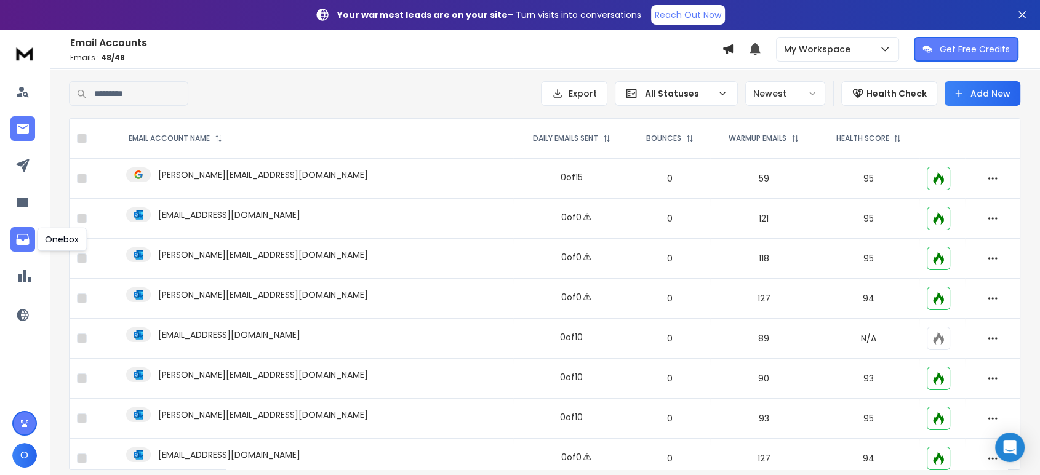
click at [23, 236] on icon at bounding box center [22, 239] width 15 height 15
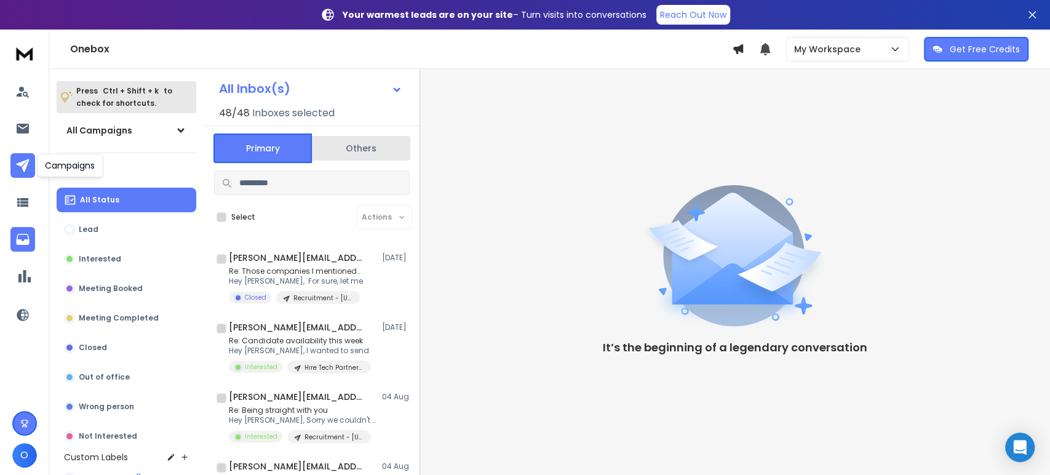
click at [30, 161] on link at bounding box center [22, 165] width 25 height 25
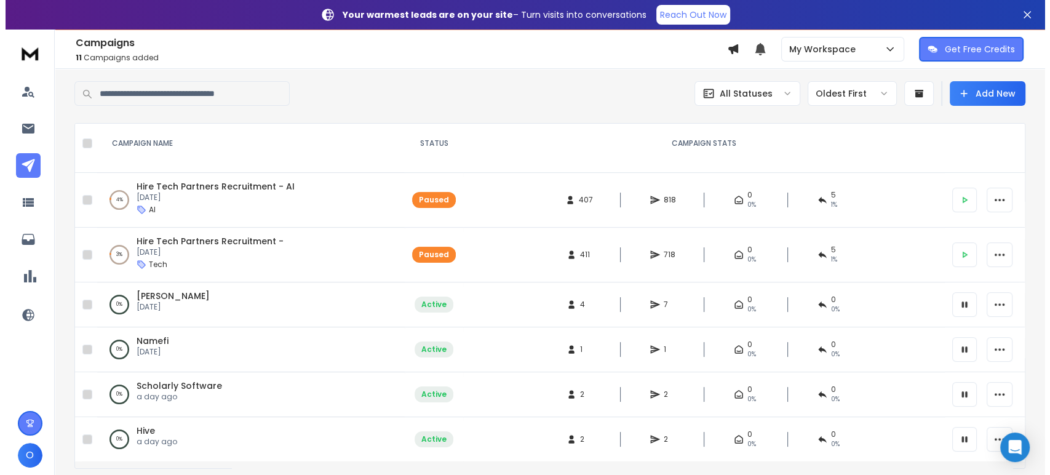
scroll to position [236, 0]
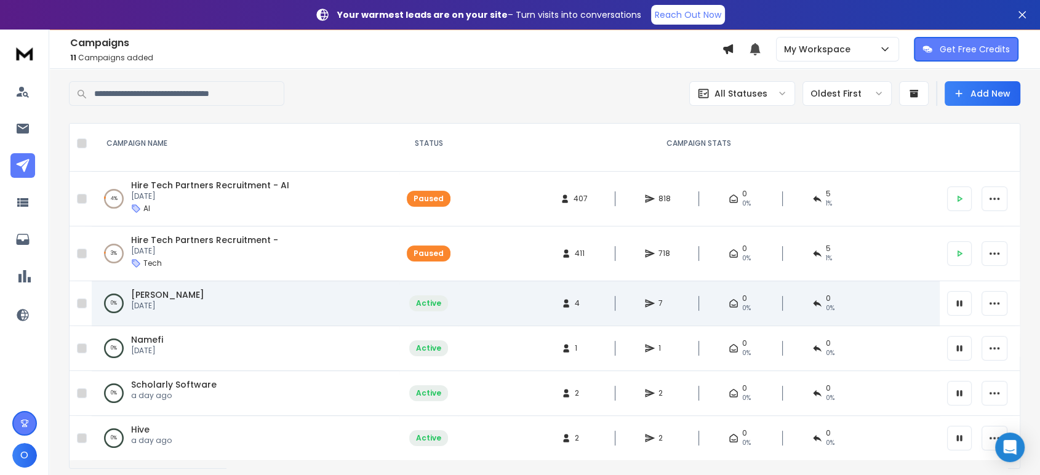
click at [295, 295] on div "0 % [PERSON_NAME] [DATE]" at bounding box center [245, 304] width 283 height 30
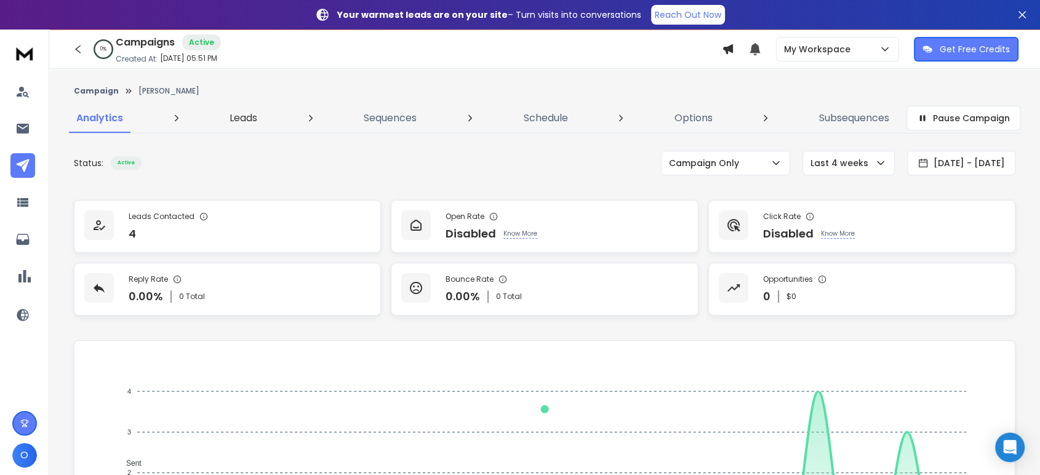
click at [237, 126] on link "Leads" at bounding box center [243, 118] width 42 height 30
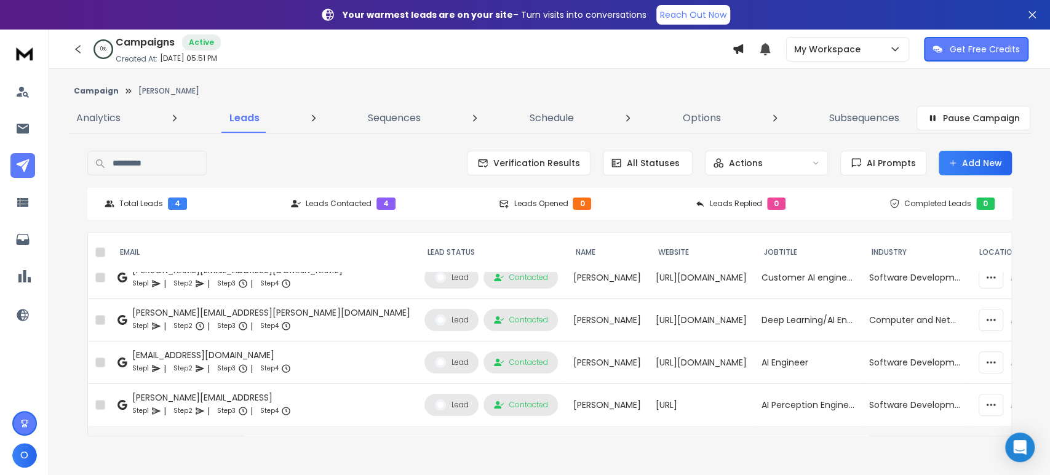
scroll to position [68, 0]
click at [224, 306] on div "[PERSON_NAME][EMAIL_ADDRESS][PERSON_NAME][DOMAIN_NAME]" at bounding box center [270, 312] width 277 height 12
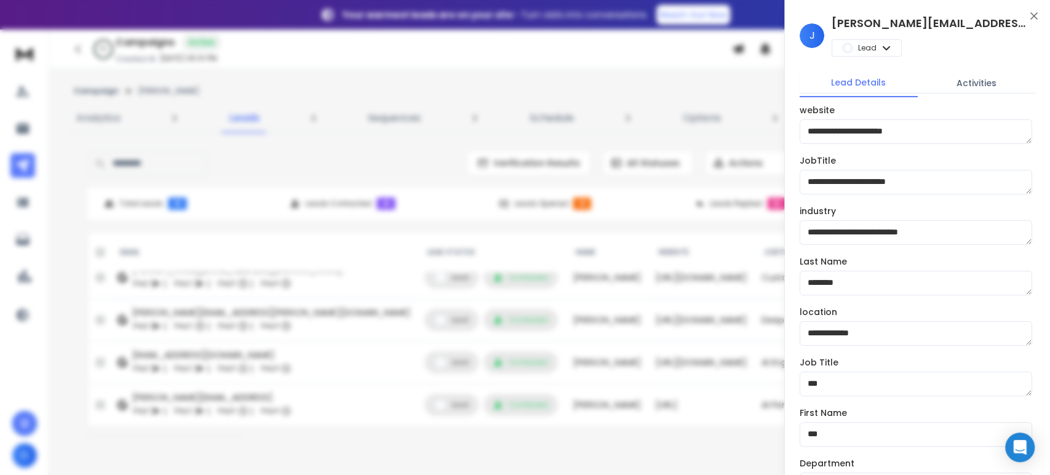
click at [363, 140] on div at bounding box center [525, 237] width 1050 height 475
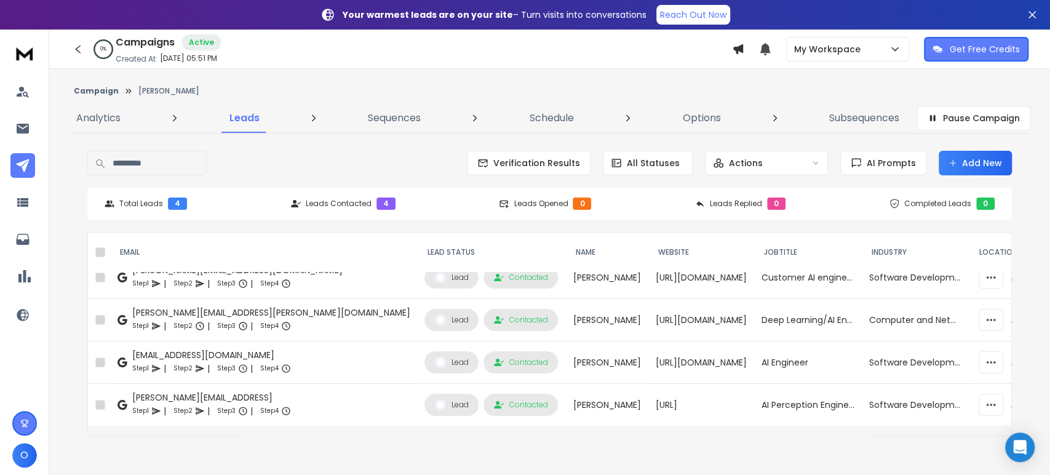
click at [103, 357] on button "button" at bounding box center [100, 362] width 10 height 10
click at [679, 114] on link "Options" at bounding box center [701, 118] width 53 height 30
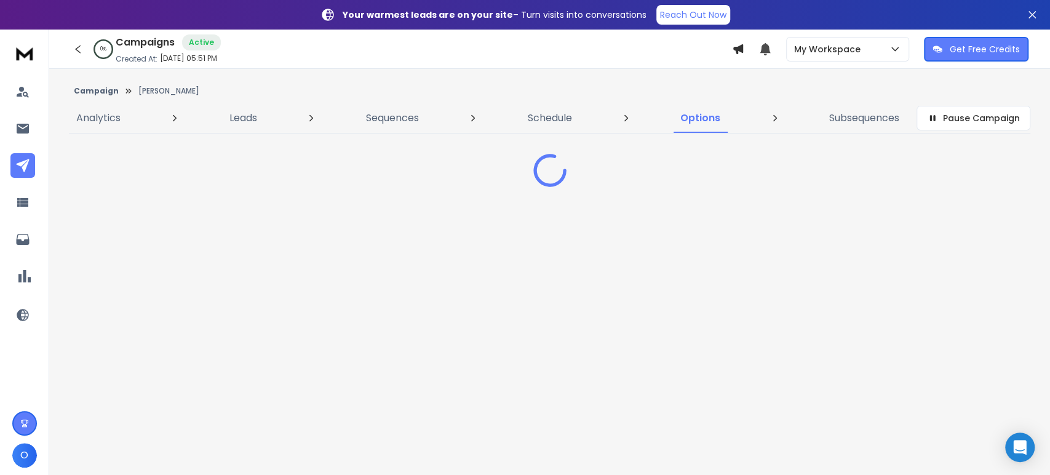
select select "*"
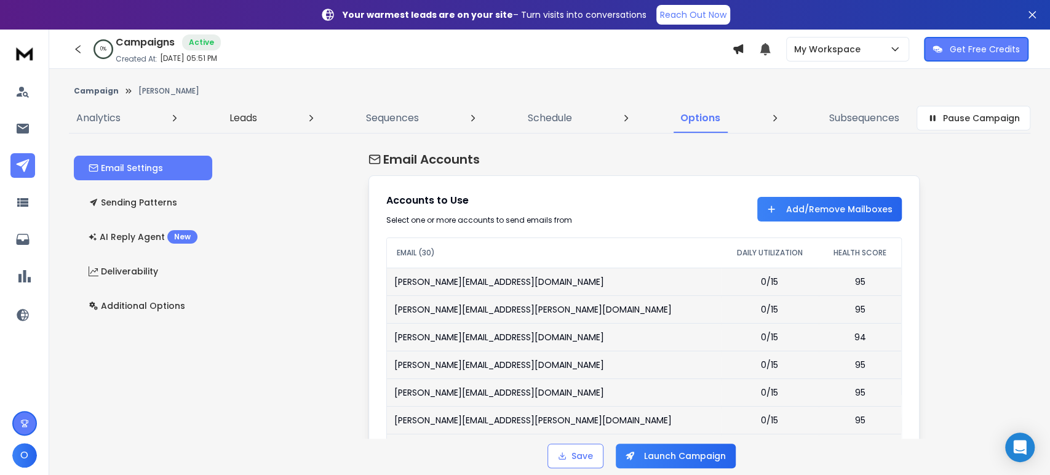
click at [233, 108] on link "Leads" at bounding box center [243, 118] width 42 height 30
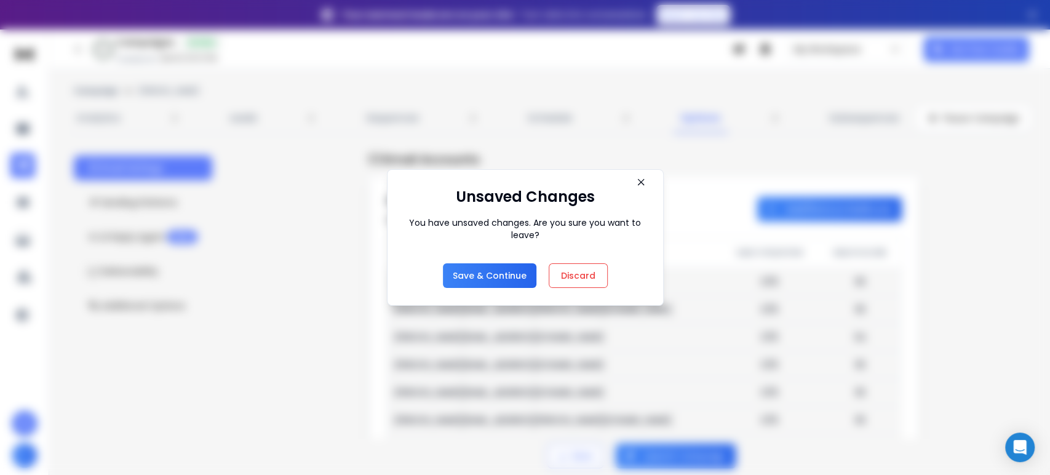
click at [456, 276] on button "Save & Continue" at bounding box center [490, 275] width 94 height 25
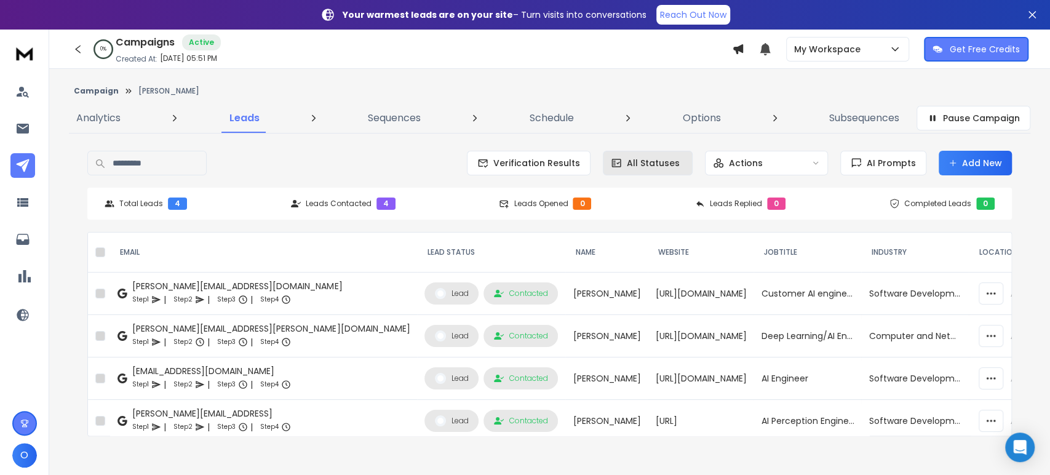
click at [691, 161] on button "All Statuses" at bounding box center [648, 163] width 90 height 25
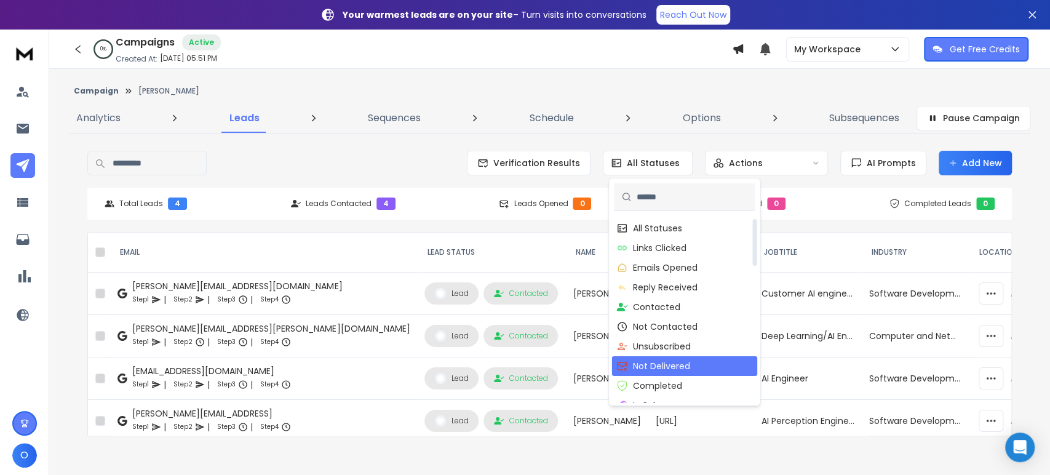
click at [658, 360] on p "Not Delivered" at bounding box center [660, 366] width 57 height 12
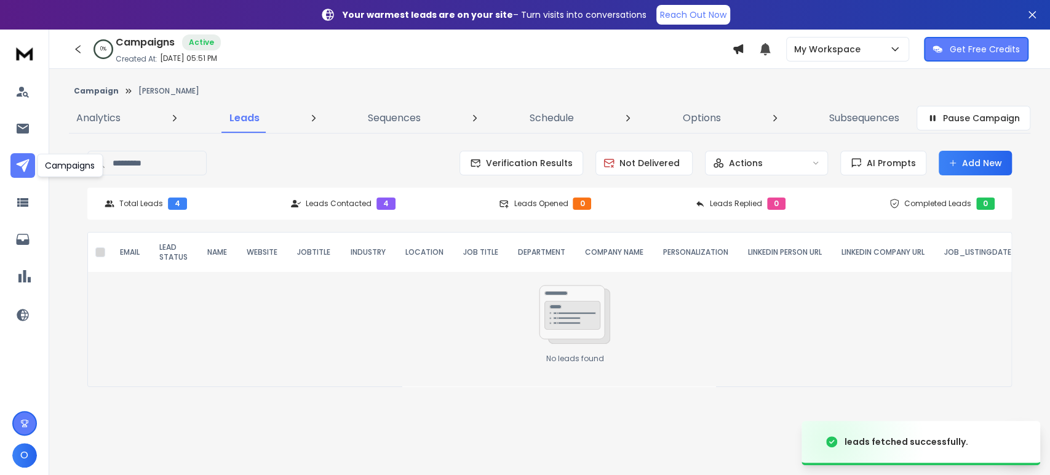
click at [23, 165] on icon at bounding box center [22, 165] width 13 height 13
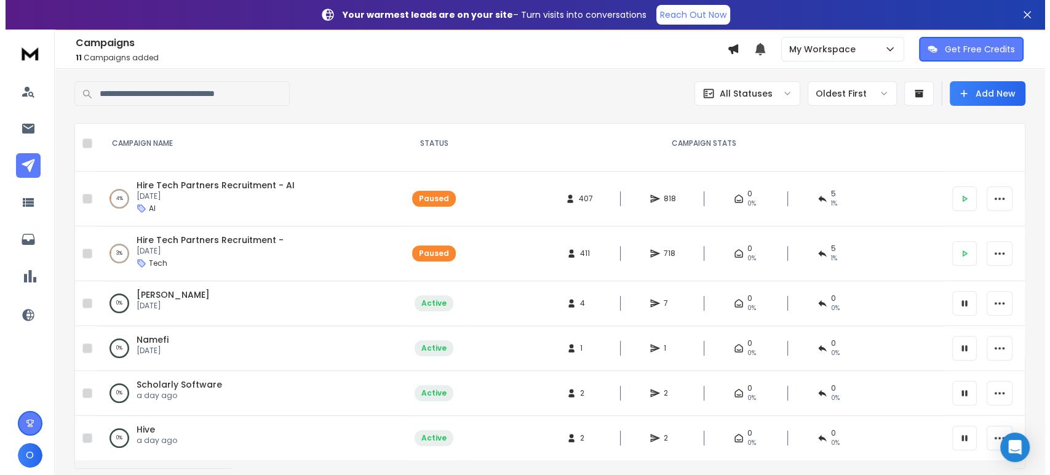
scroll to position [236, 0]
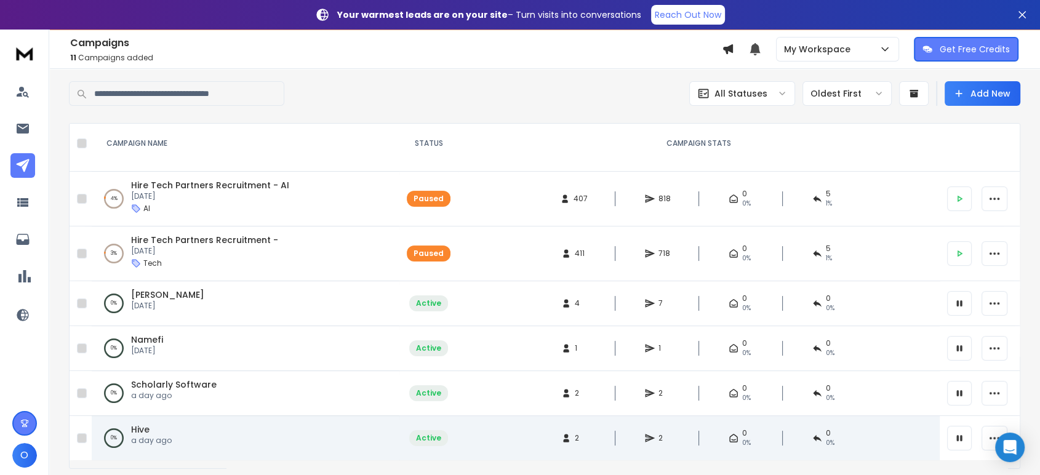
click at [363, 421] on td "0 % Hive a day ago" at bounding box center [246, 438] width 308 height 45
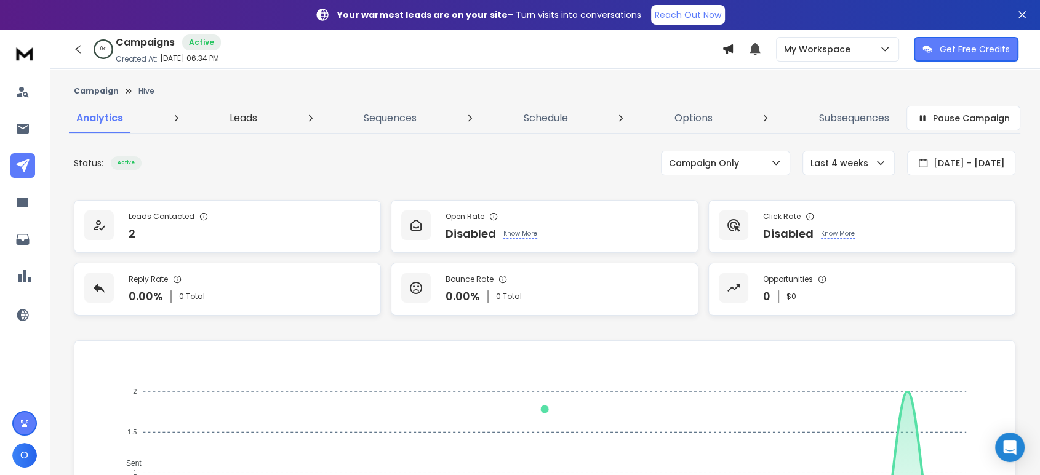
click at [236, 111] on p "Leads" at bounding box center [243, 118] width 28 height 15
